Goal: Find specific page/section: Find specific page/section

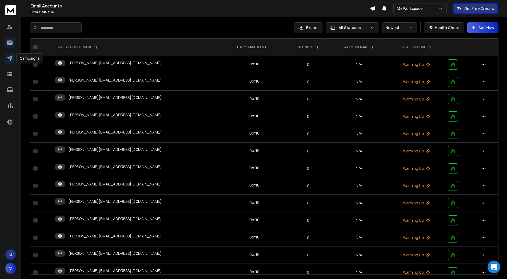
click at [11, 58] on icon at bounding box center [10, 59] width 6 height 6
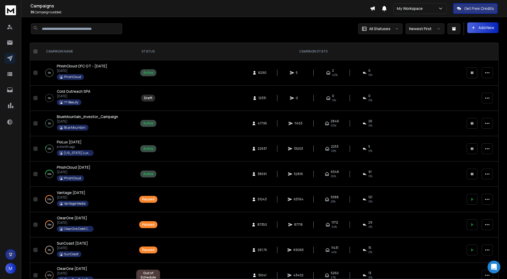
click at [86, 170] on span "PhishCloud [DATE]" at bounding box center [74, 167] width 34 height 5
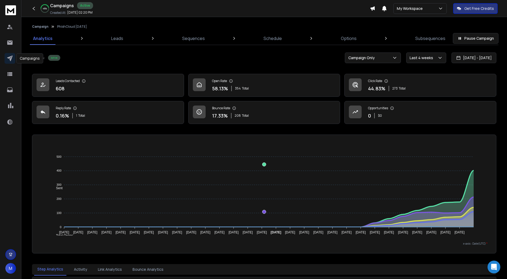
click at [10, 61] on icon at bounding box center [10, 58] width 6 height 6
